Goal: Find contact information: Find contact information

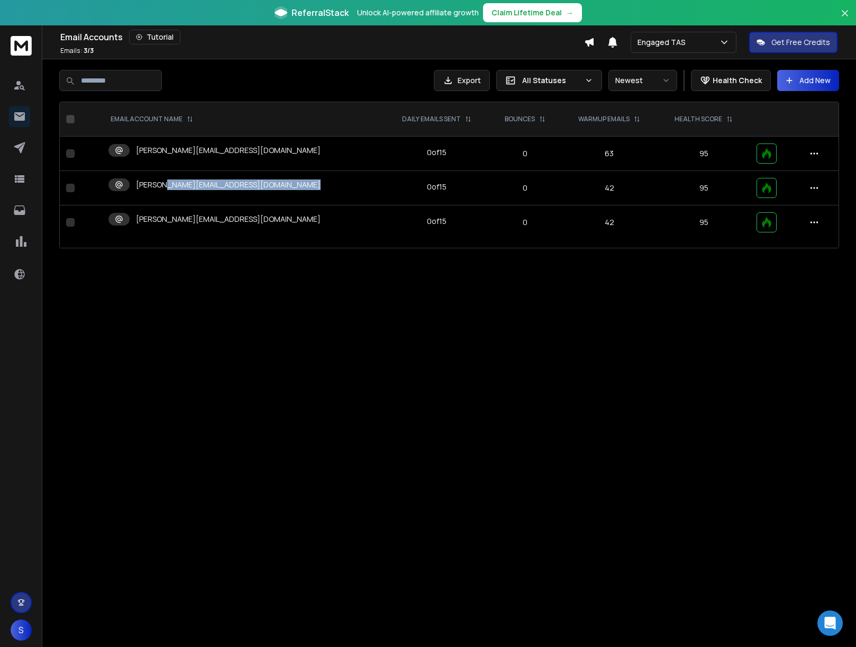
drag, startPoint x: 232, startPoint y: 187, endPoint x: 168, endPoint y: 187, distance: 64.0
click at [168, 187] on div "[PERSON_NAME][EMAIL_ADDRESS][DOMAIN_NAME]" at bounding box center [242, 184] width 269 height 13
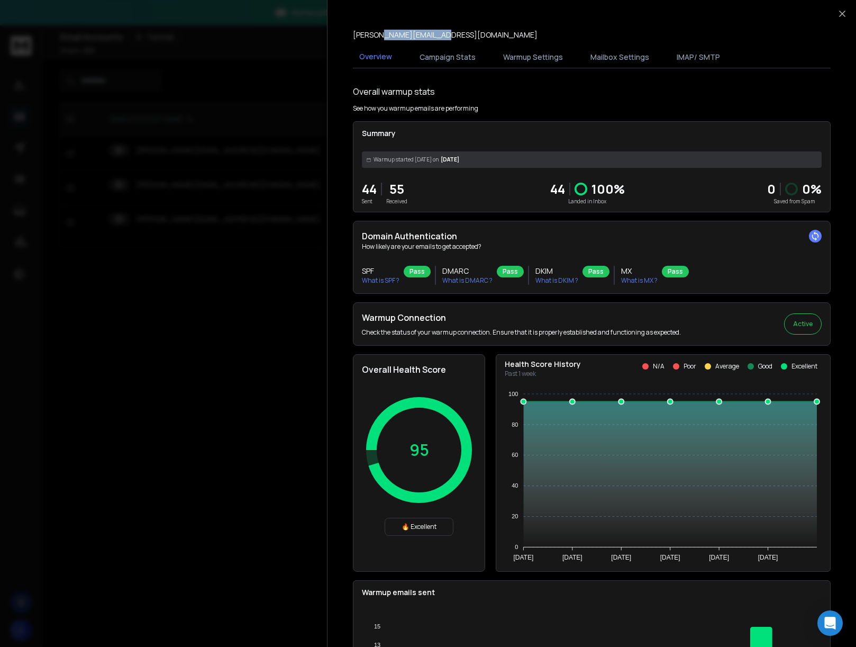
drag, startPoint x: 450, startPoint y: 39, endPoint x: 382, endPoint y: 40, distance: 68.8
click at [383, 39] on div "[PERSON_NAME][EMAIL_ADDRESS][DOMAIN_NAME]" at bounding box center [592, 35] width 478 height 11
copy p "[DOMAIN_NAME]"
click at [837, 16] on icon "button" at bounding box center [842, 13] width 11 height 11
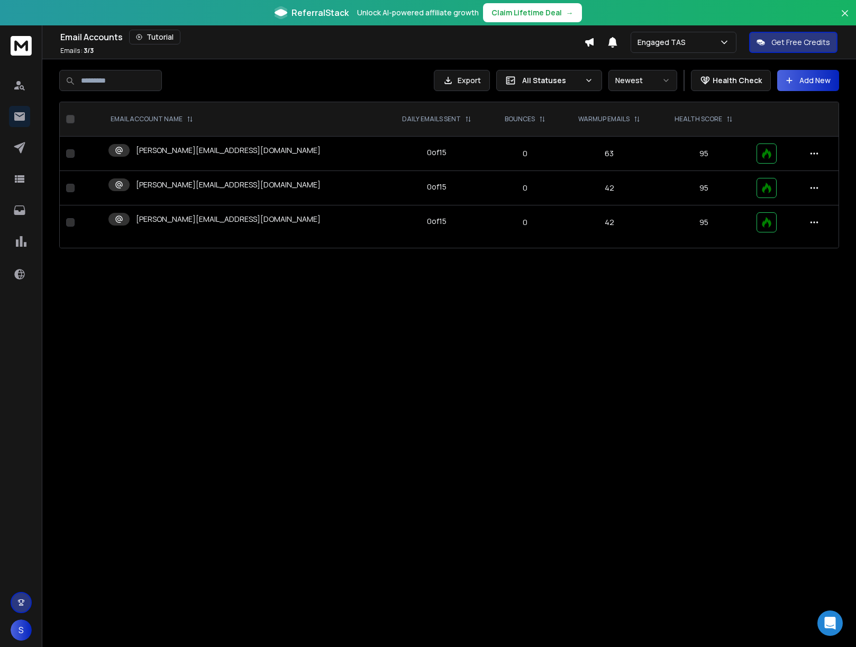
click at [173, 222] on p "[PERSON_NAME][EMAIL_ADDRESS][DOMAIN_NAME]" at bounding box center [228, 219] width 185 height 11
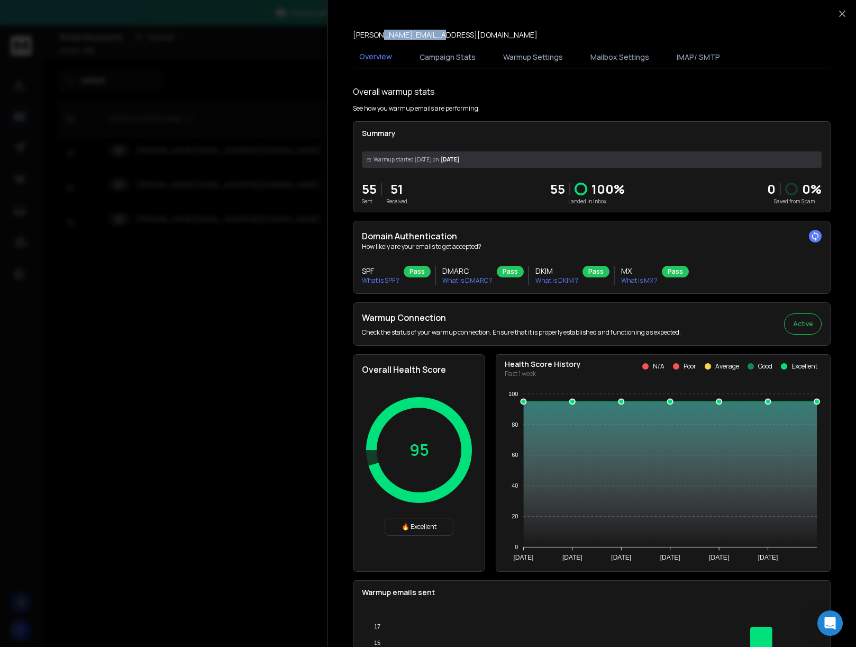
drag, startPoint x: 445, startPoint y: 38, endPoint x: 385, endPoint y: 37, distance: 59.3
click at [385, 37] on div "[PERSON_NAME][EMAIL_ADDRESS][DOMAIN_NAME]" at bounding box center [592, 35] width 478 height 11
copy p "[DOMAIN_NAME]"
click at [837, 12] on icon "button" at bounding box center [842, 13] width 11 height 11
